Goal: Task Accomplishment & Management: Manage account settings

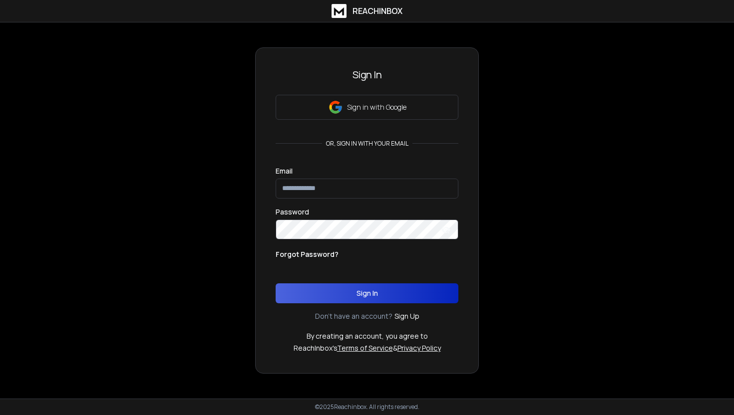
click at [358, 189] on input "email" at bounding box center [366, 189] width 183 height 20
type input "**********"
click at [367, 291] on button "Sign In" at bounding box center [366, 293] width 183 height 20
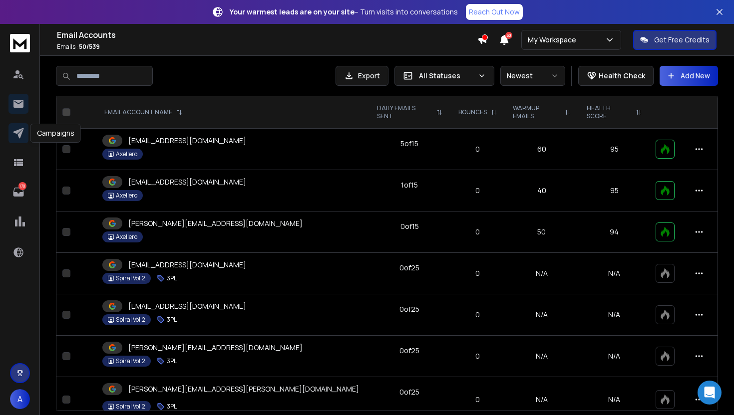
click at [20, 132] on icon at bounding box center [18, 133] width 10 height 10
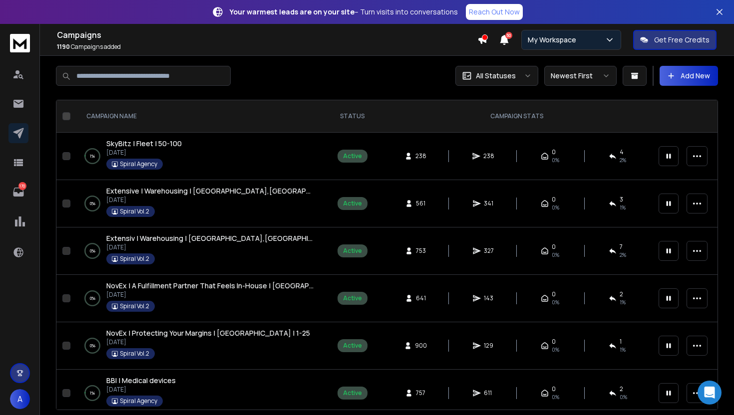
click at [570, 41] on p "My Workspace" at bounding box center [553, 40] width 52 height 10
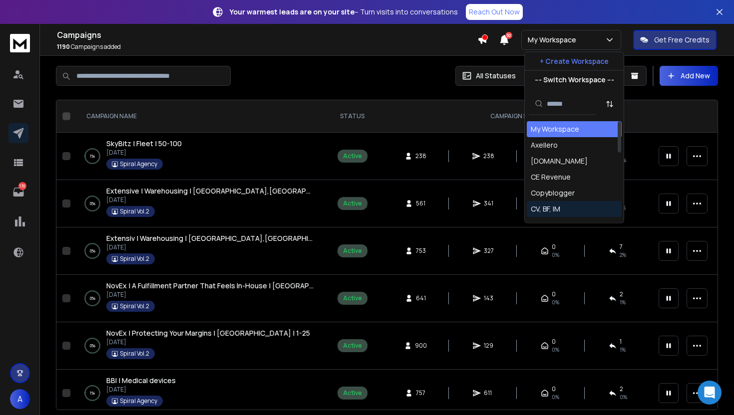
click at [556, 212] on div "CV, BF, IM" at bounding box center [544, 209] width 29 height 10
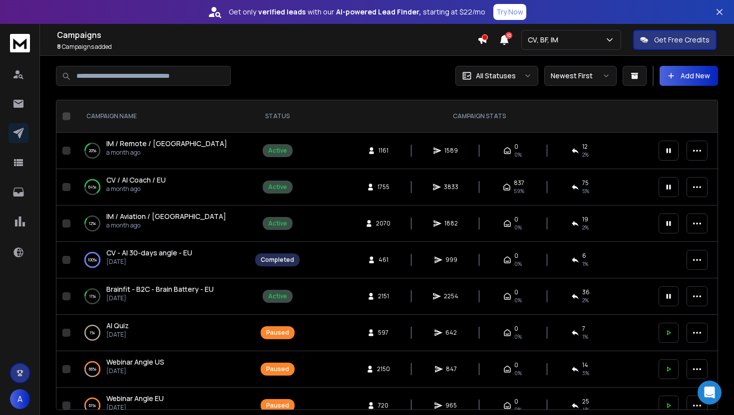
click at [145, 183] on span "CV / AI Coach / EU" at bounding box center [135, 179] width 59 height 9
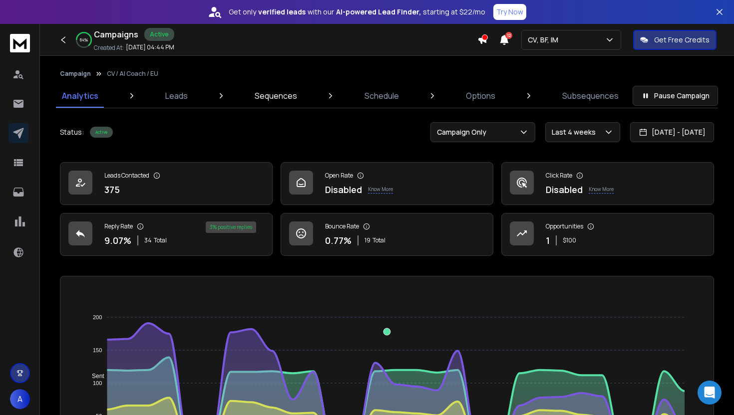
click at [289, 94] on p "Sequences" at bounding box center [275, 96] width 42 height 12
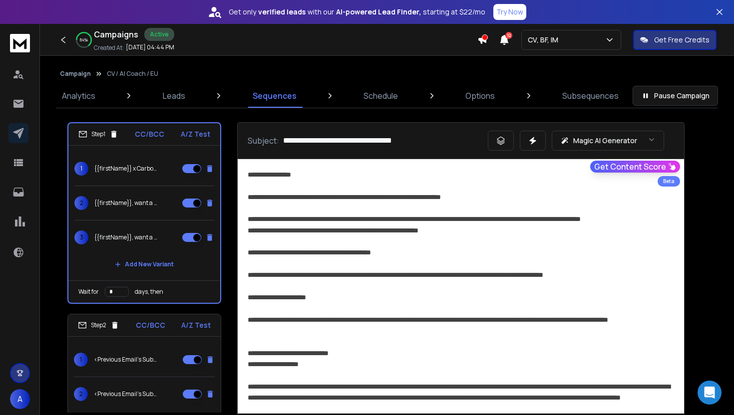
click at [150, 170] on p "{{firstName}} x Carbon Voice - intro" at bounding box center [126, 169] width 64 height 8
click at [139, 367] on div "1 <Previous Email's Subject>" at bounding box center [144, 360] width 141 height 34
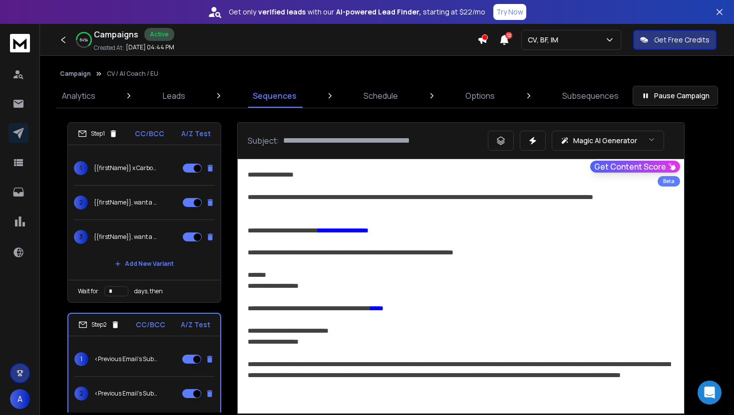
click at [188, 236] on button "button" at bounding box center [192, 237] width 19 height 9
type input "**********"
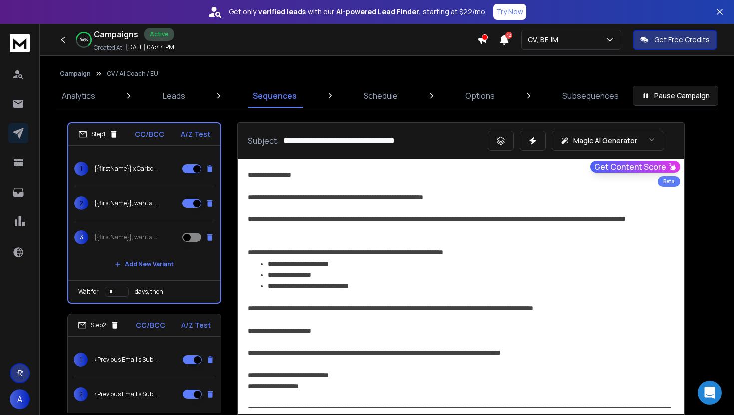
click at [191, 202] on button "button" at bounding box center [191, 203] width 19 height 9
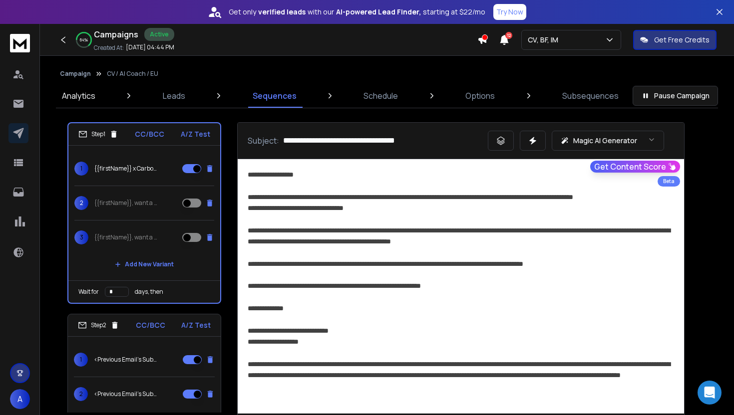
click at [71, 99] on p "Analytics" at bounding box center [78, 96] width 33 height 12
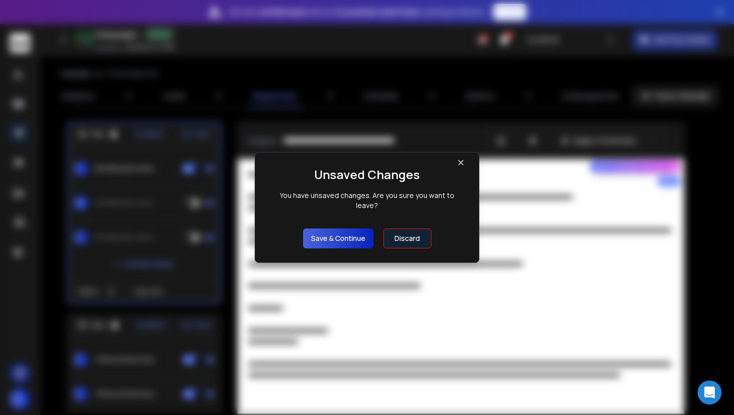
click at [346, 235] on button "Save & Continue" at bounding box center [338, 239] width 70 height 20
